Goal: Navigation & Orientation: Understand site structure

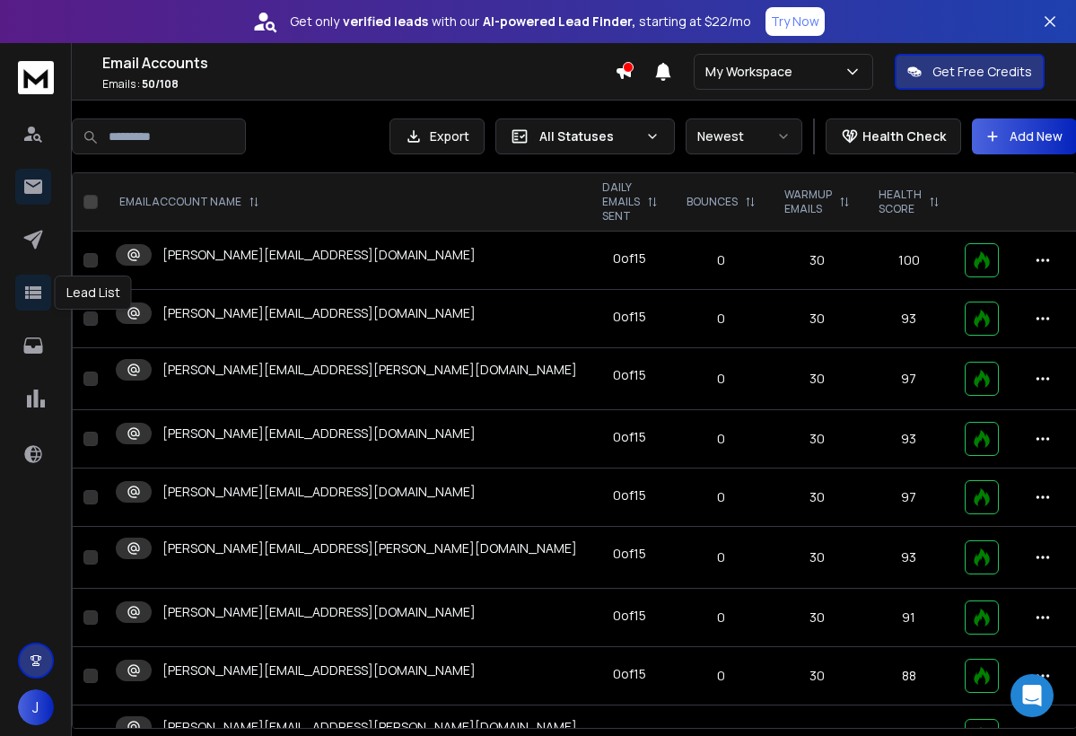
click at [36, 290] on icon at bounding box center [33, 293] width 22 height 22
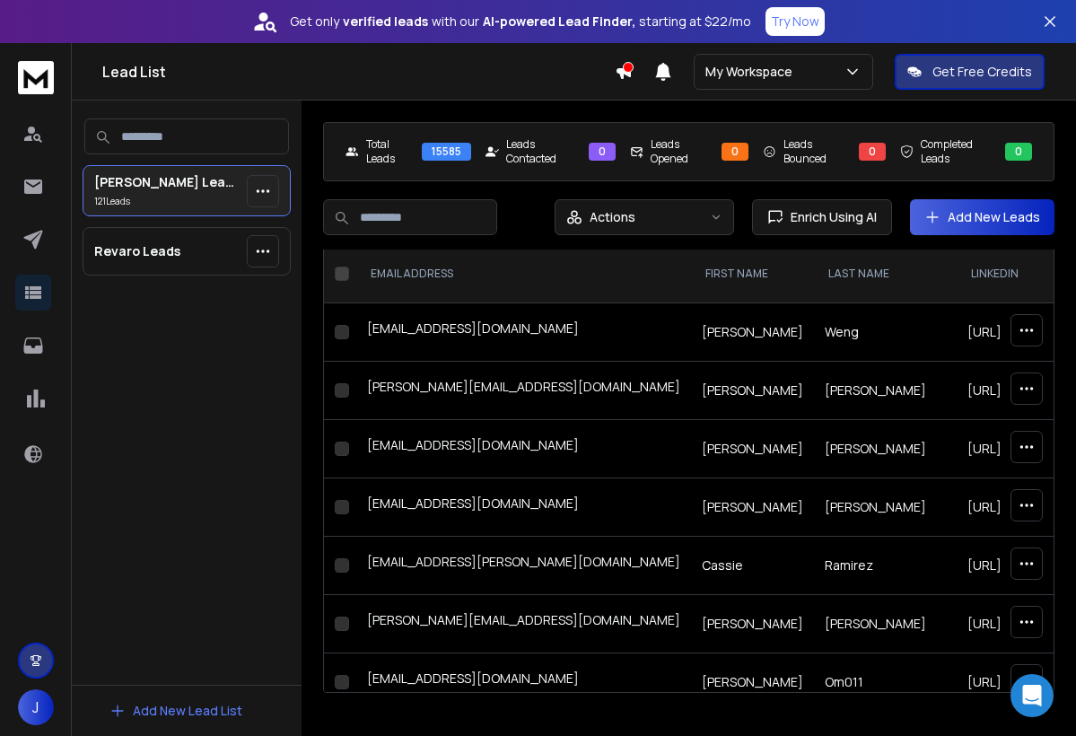
click at [179, 262] on div "Revaro Leads" at bounding box center [187, 251] width 208 height 48
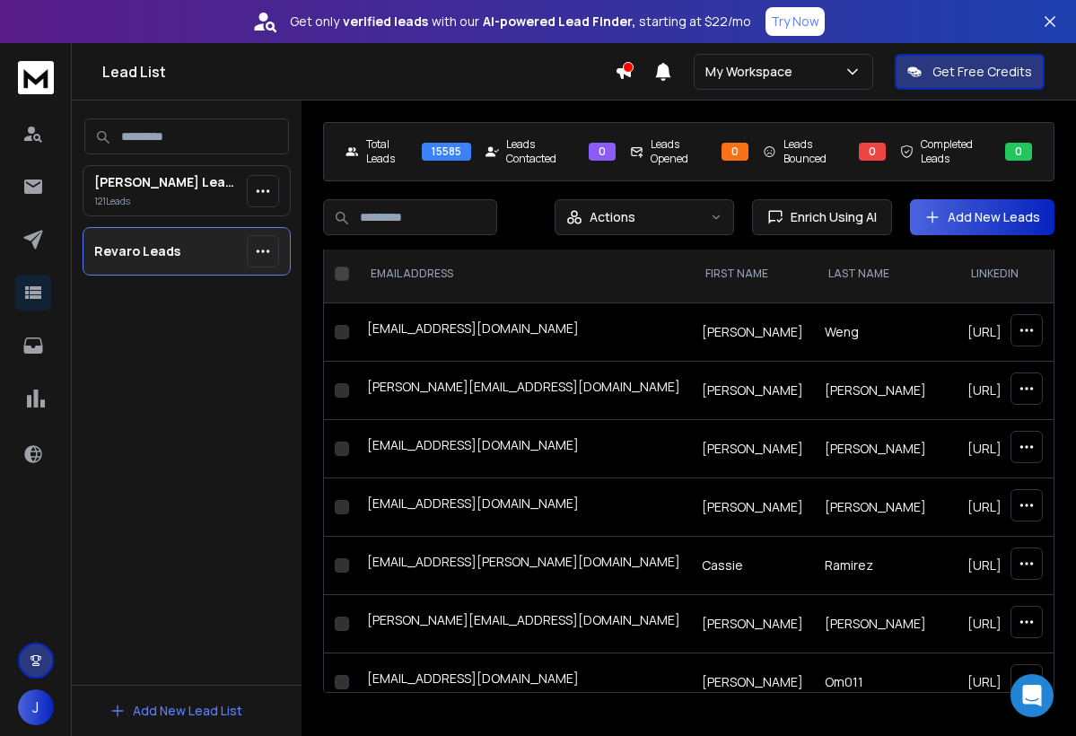
click at [1053, 18] on icon at bounding box center [1050, 21] width 11 height 11
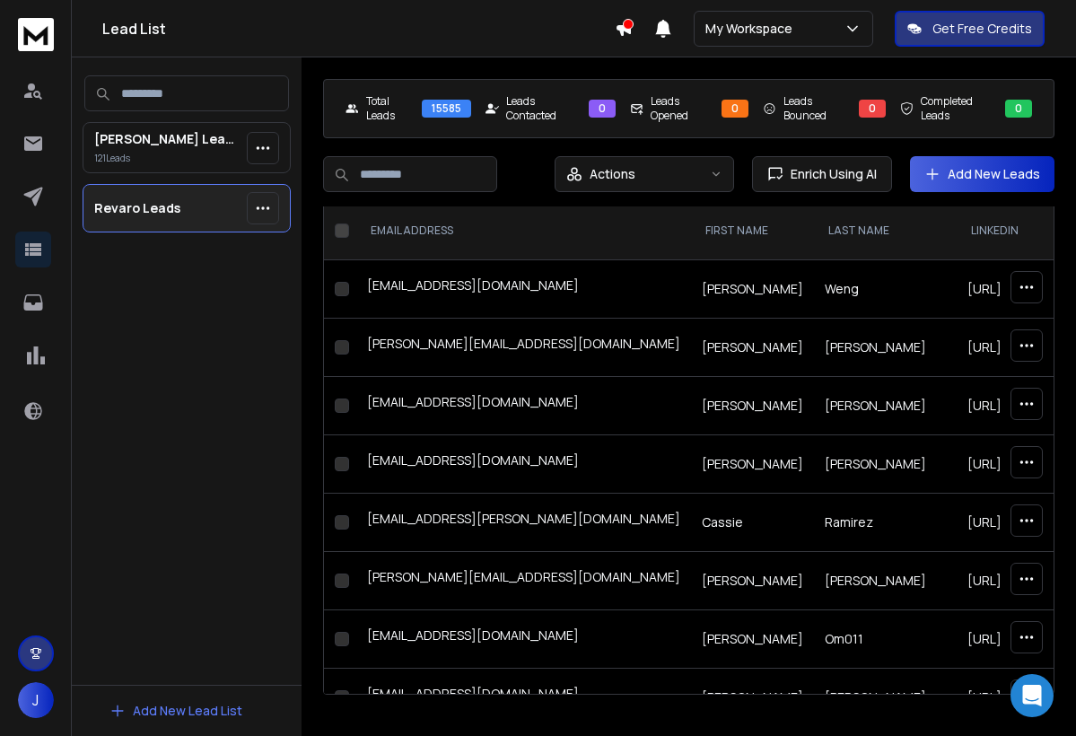
click at [934, 29] on button "Get Free Credits" at bounding box center [970, 29] width 150 height 36
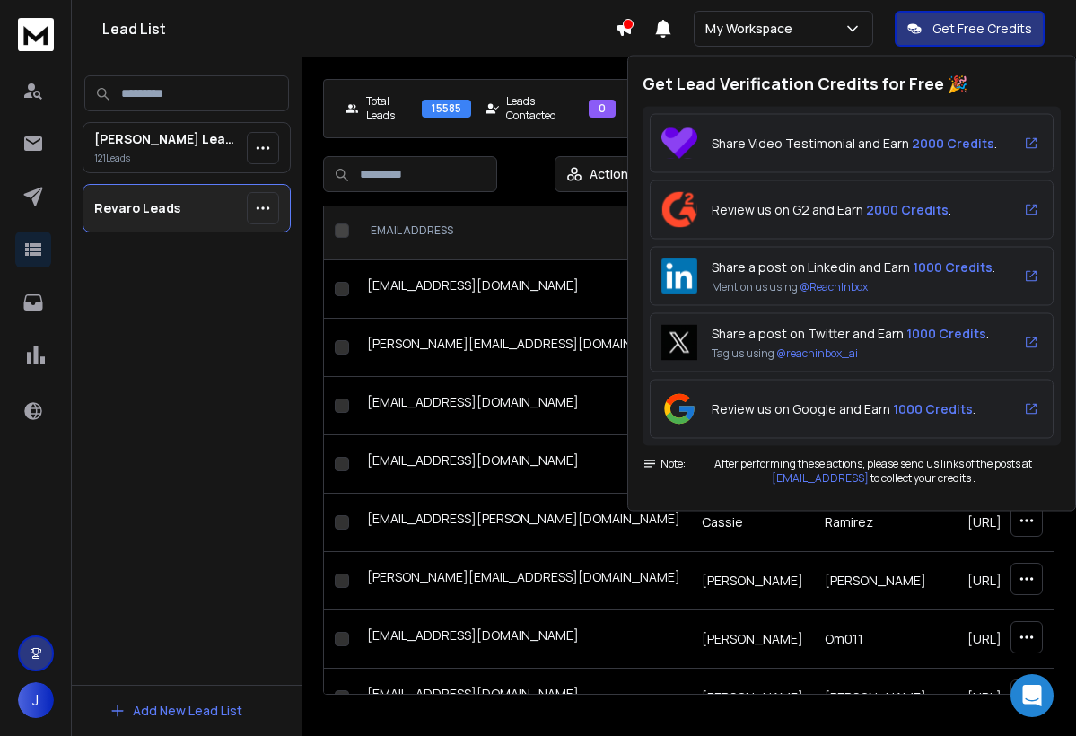
click at [495, 56] on div "Lead List My Workspace Get Free Credits" at bounding box center [538, 28] width 1076 height 57
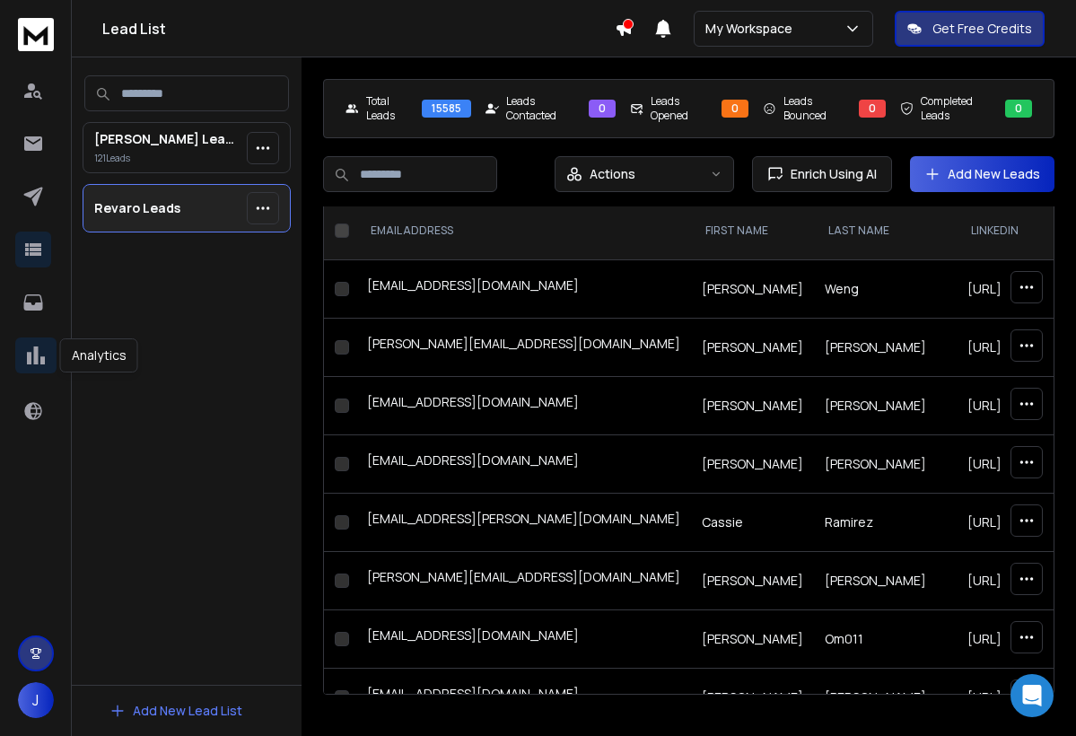
click at [39, 360] on icon at bounding box center [35, 355] width 27 height 27
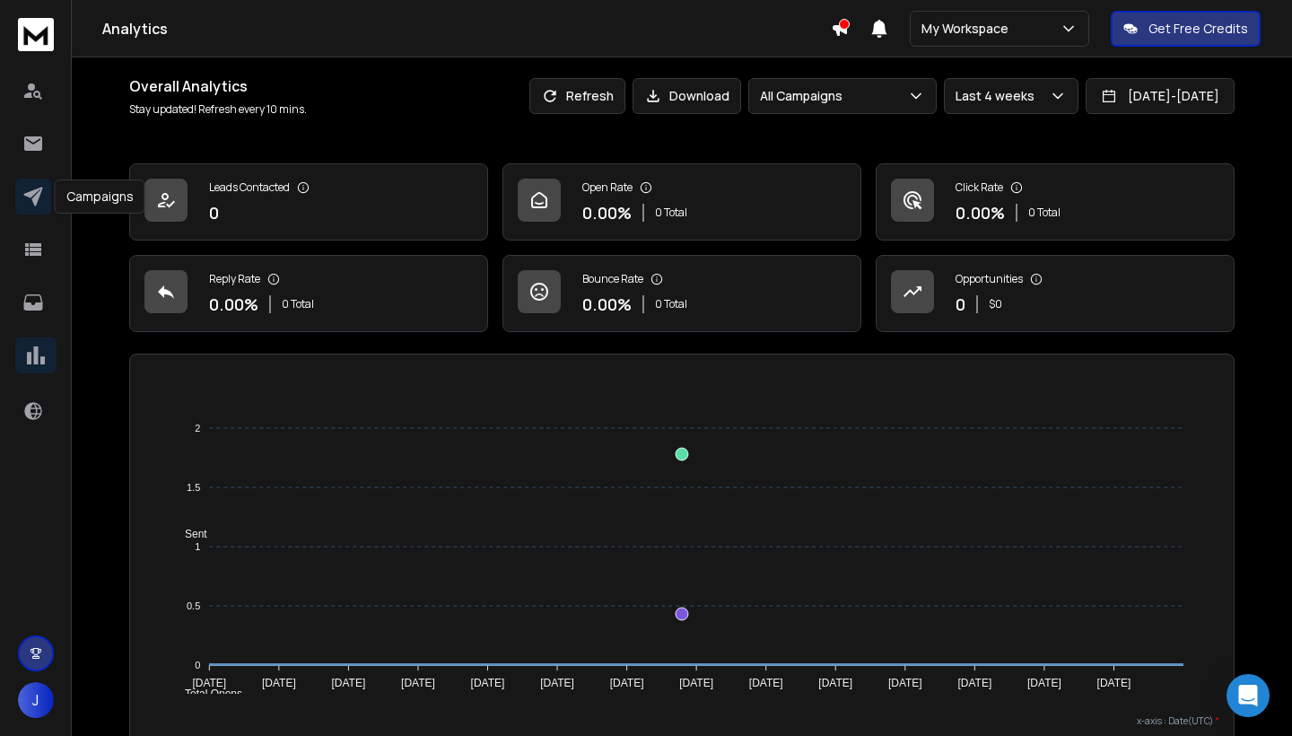
click at [37, 192] on icon at bounding box center [33, 197] width 22 height 22
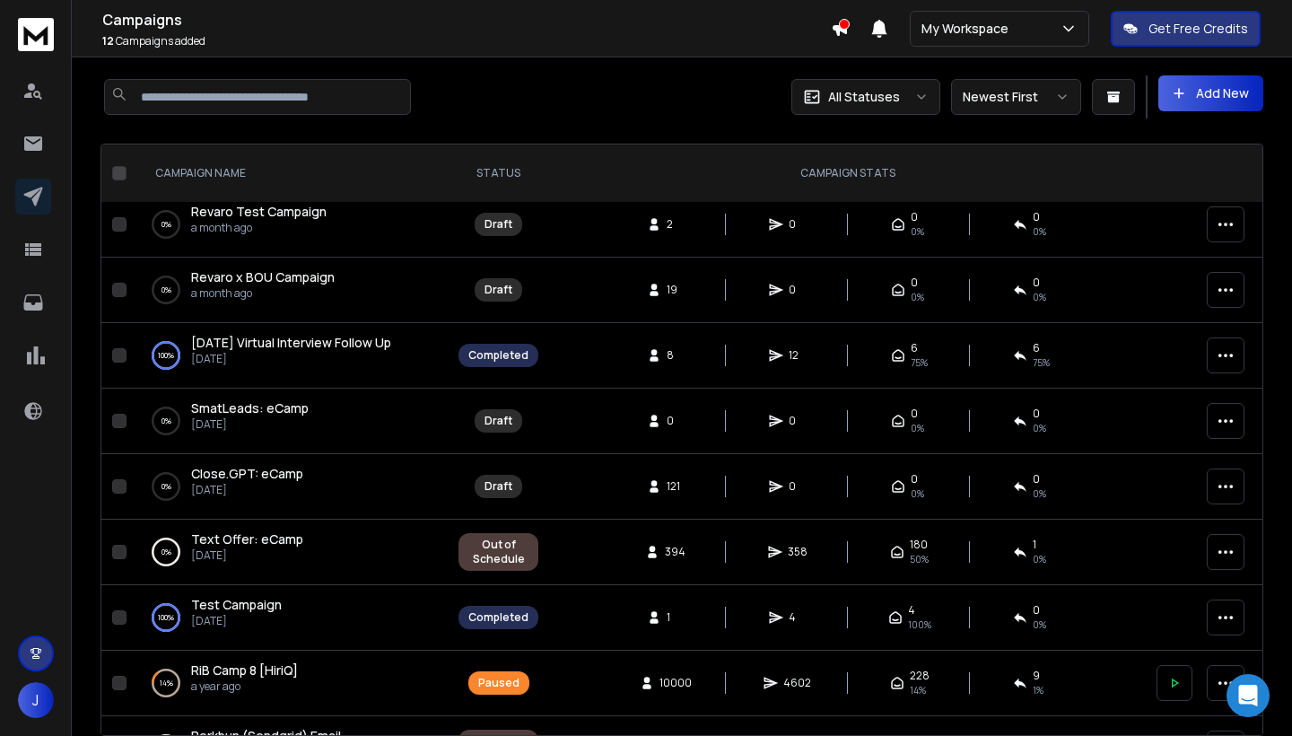
scroll to position [9, 0]
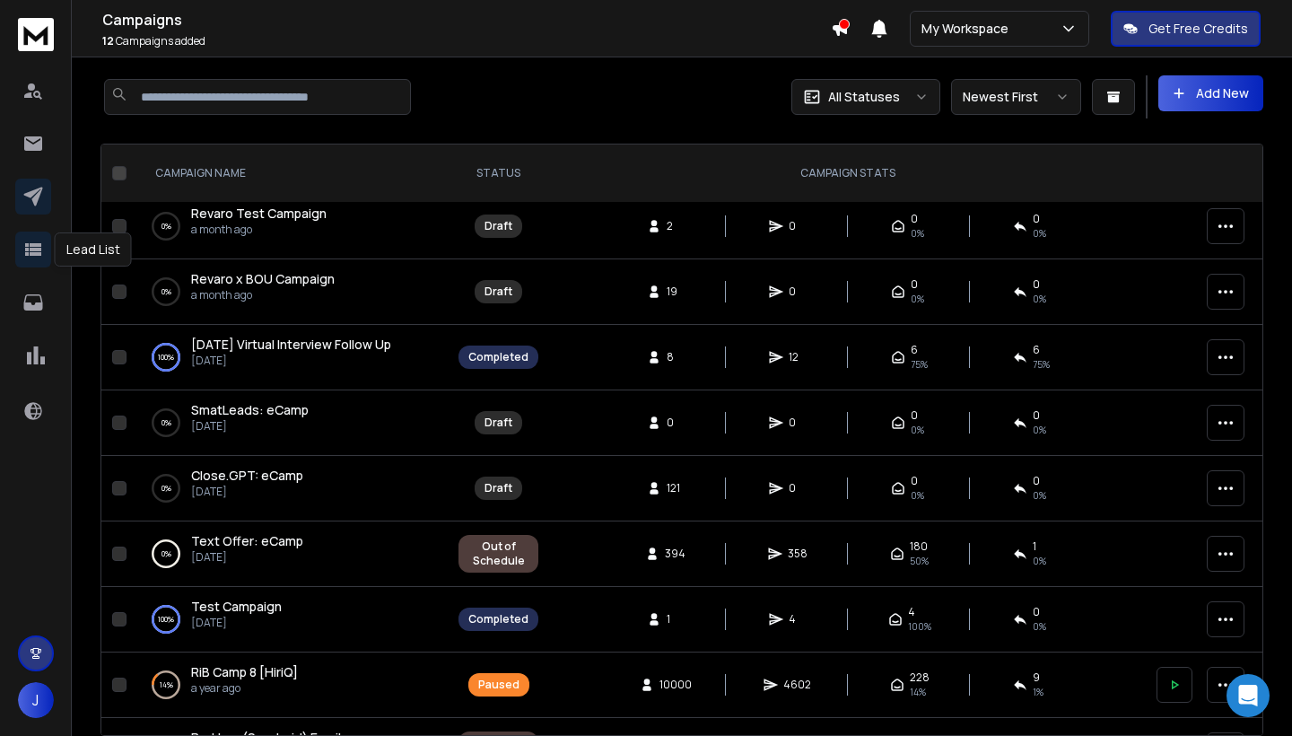
click at [34, 252] on icon at bounding box center [33, 249] width 16 height 13
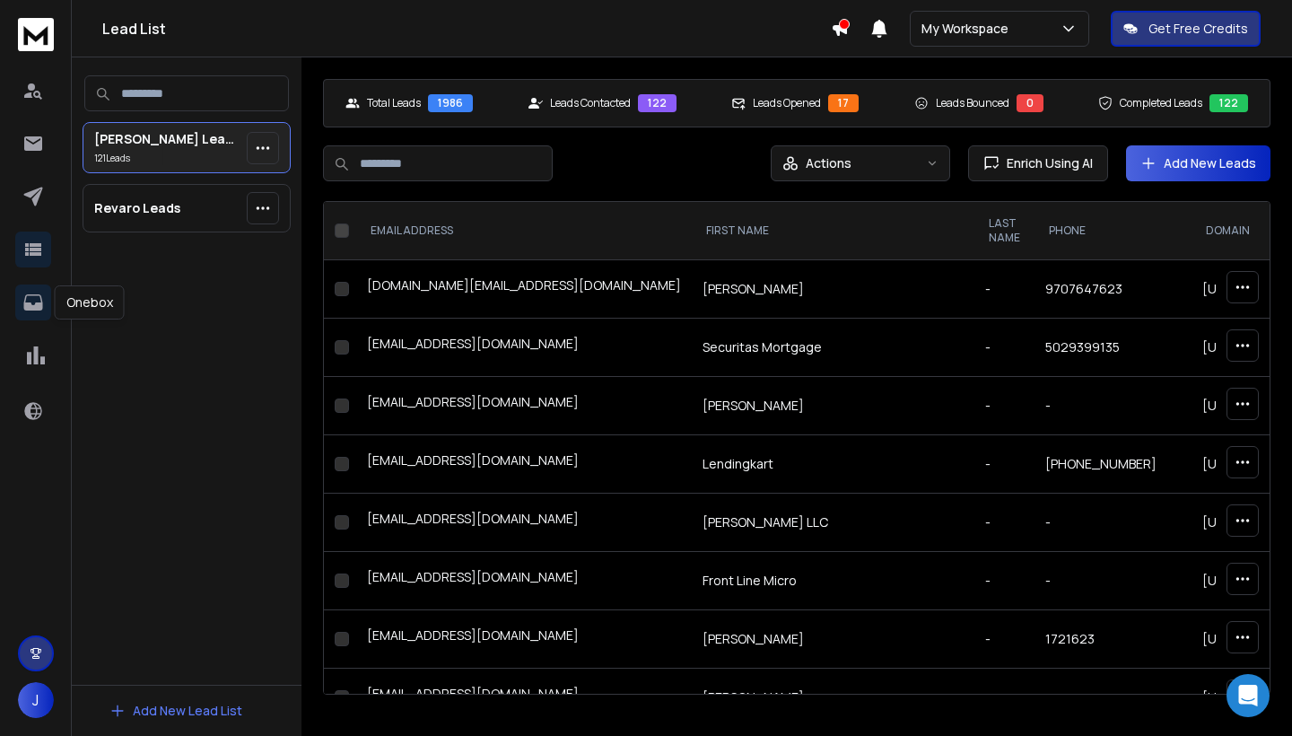
click at [31, 301] on icon at bounding box center [33, 303] width 22 height 22
